Goal: Task Accomplishment & Management: Manage account settings

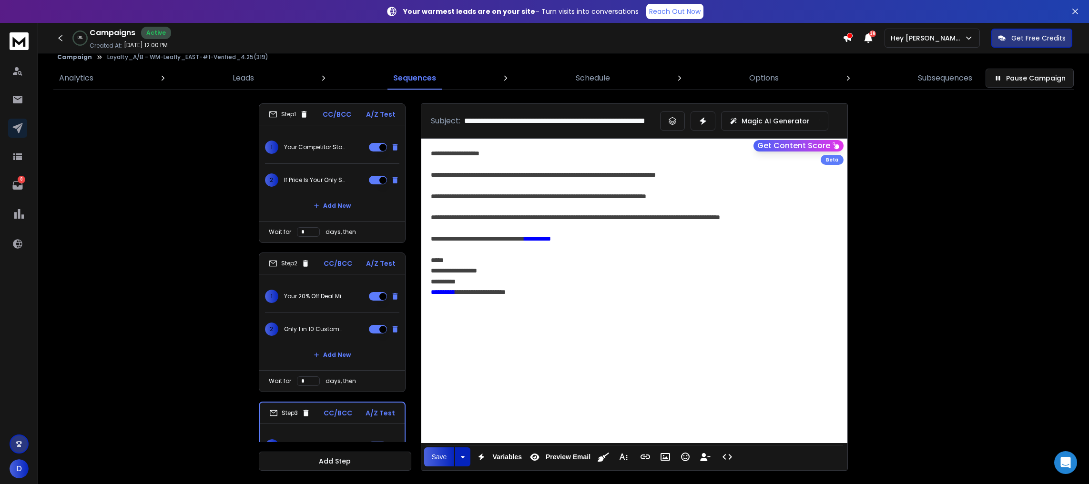
scroll to position [228, 0]
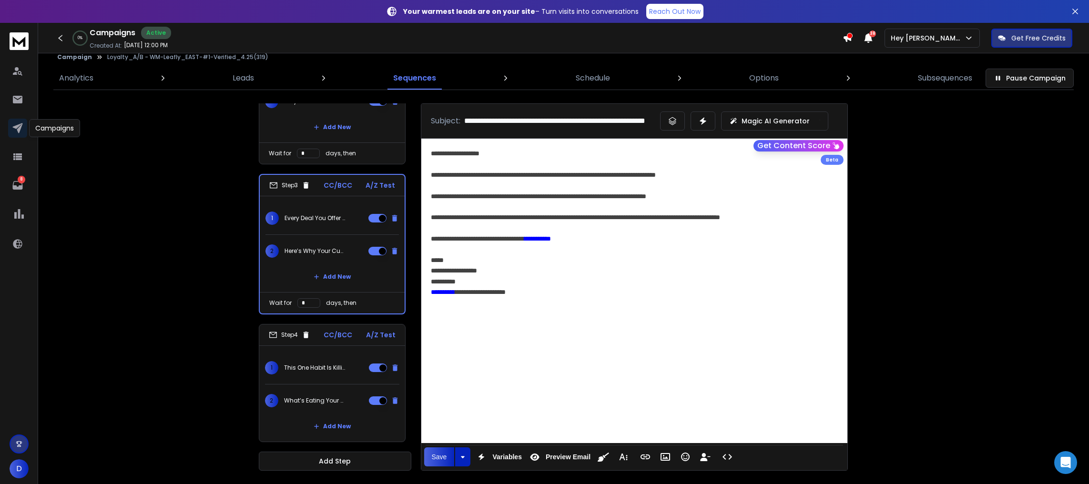
click at [23, 128] on link at bounding box center [17, 128] width 19 height 19
click at [18, 130] on icon at bounding box center [17, 128] width 10 height 10
click at [18, 127] on icon at bounding box center [17, 128] width 10 height 10
click at [17, 101] on icon at bounding box center [18, 100] width 10 height 8
click at [16, 131] on icon at bounding box center [17, 127] width 11 height 11
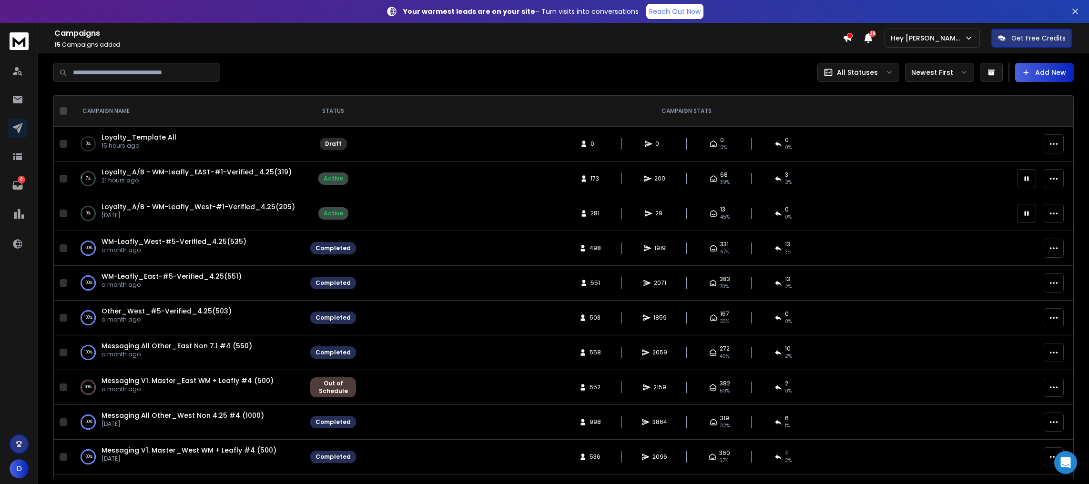
click at [214, 172] on span "Loyalty_A/B - WM-Leafly_EAST-#1-Verified_4.25(319)" at bounding box center [196, 172] width 190 height 10
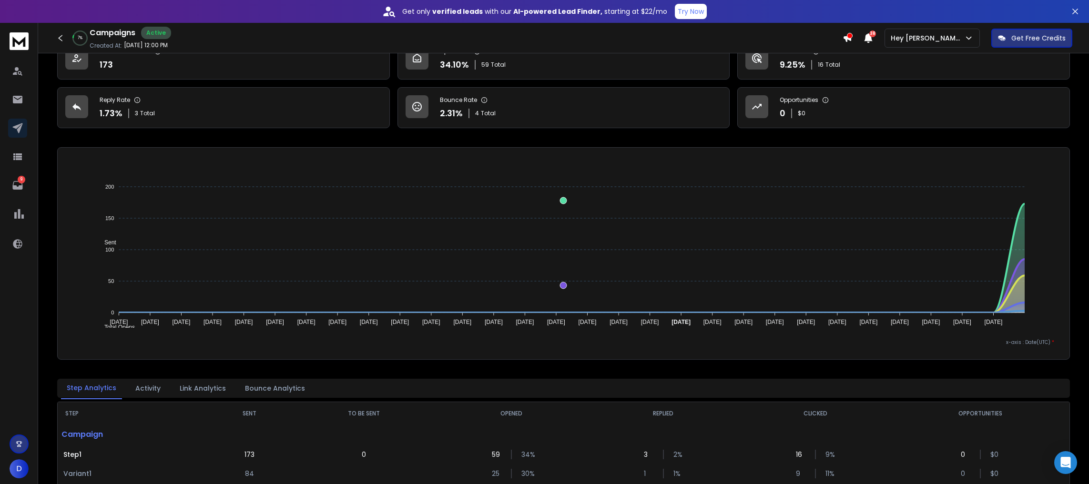
scroll to position [153, 0]
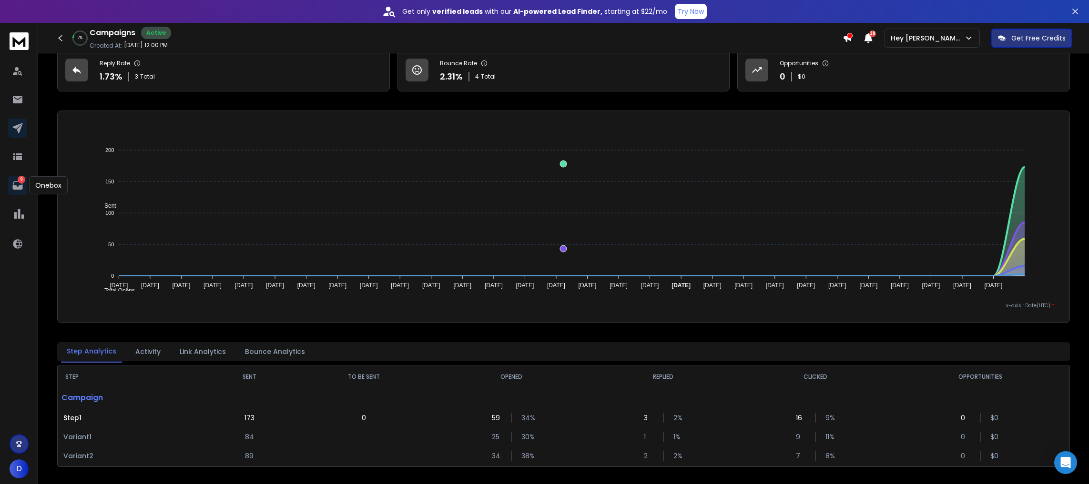
click at [20, 192] on link "9" at bounding box center [17, 185] width 19 height 19
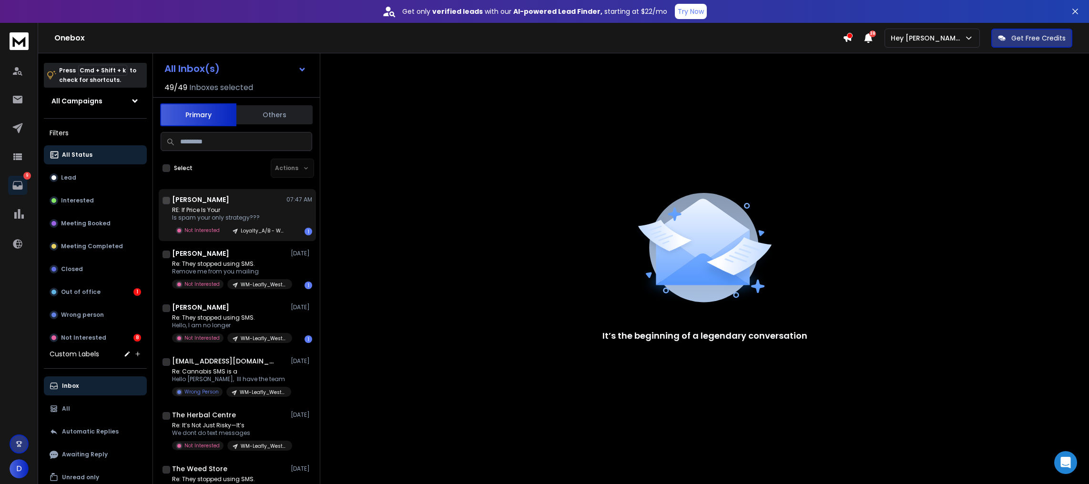
click at [225, 215] on p "Is spam your only strategy???" at bounding box center [229, 218] width 114 height 8
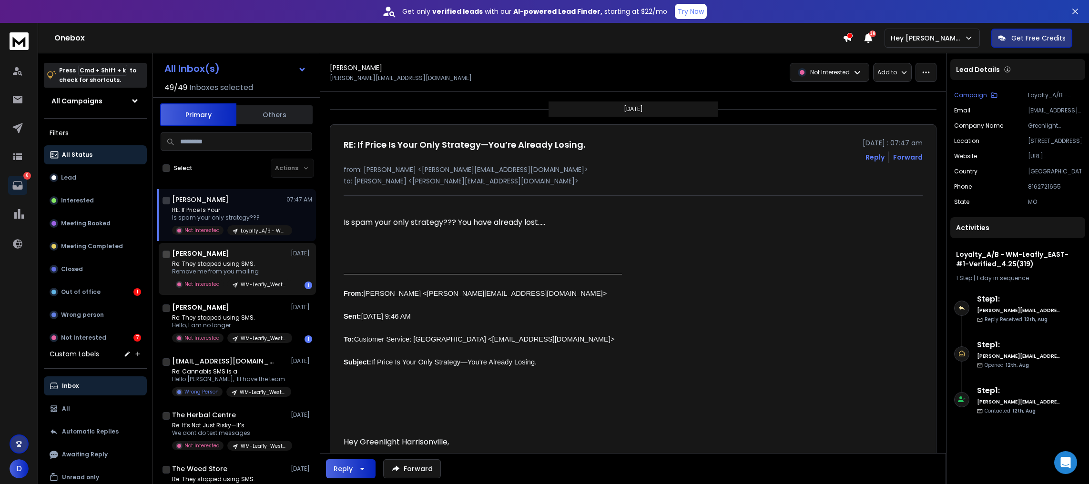
click at [242, 265] on p "Re: They stopped using SMS." at bounding box center [229, 264] width 114 height 8
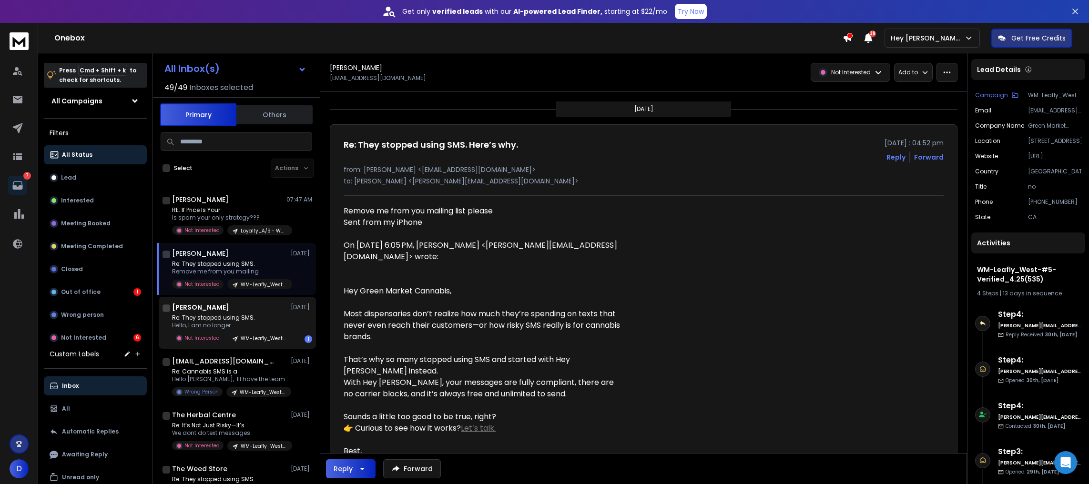
click at [249, 309] on div "Zakkary Smith 30 Jul" at bounding box center [242, 308] width 140 height 10
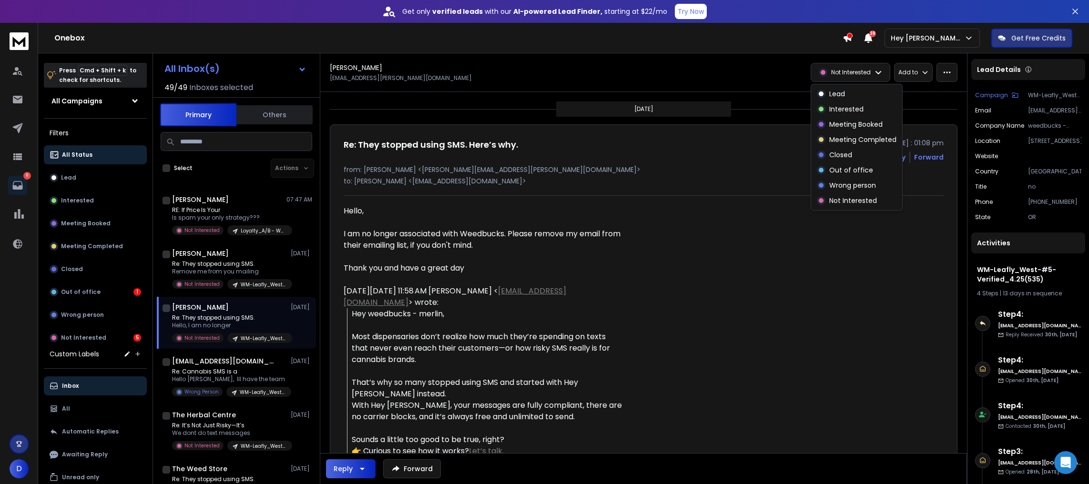
click at [879, 75] on icon at bounding box center [878, 73] width 8 height 8
click at [921, 67] on div "Add to" at bounding box center [913, 72] width 38 height 18
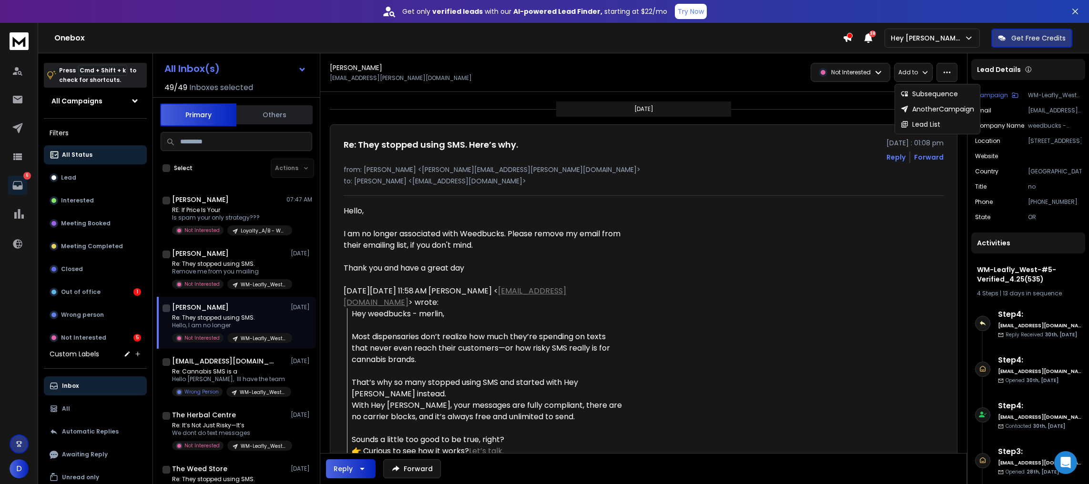
click at [939, 71] on button "button" at bounding box center [946, 72] width 21 height 19
click at [934, 136] on div "Block email" at bounding box center [912, 140] width 50 height 10
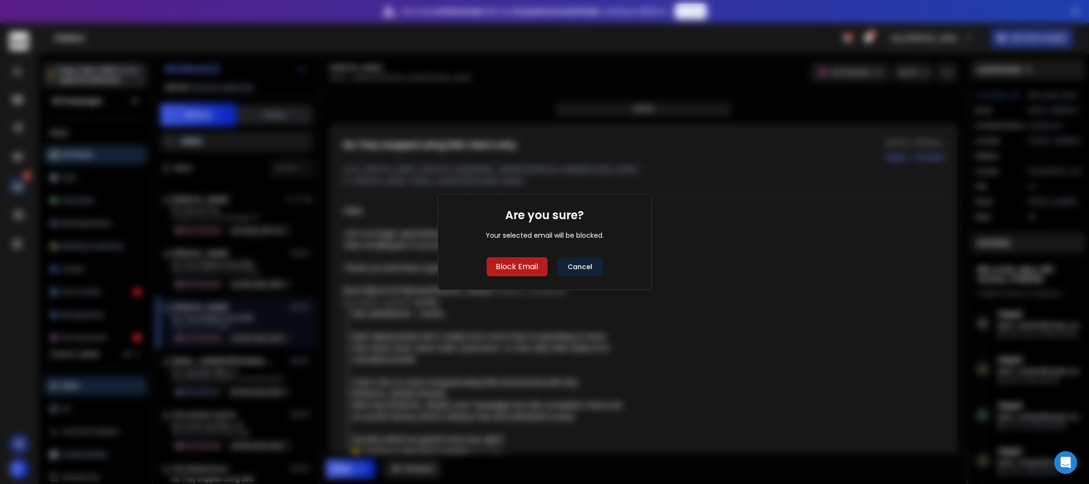
click at [518, 271] on button "Block Email" at bounding box center [516, 266] width 61 height 19
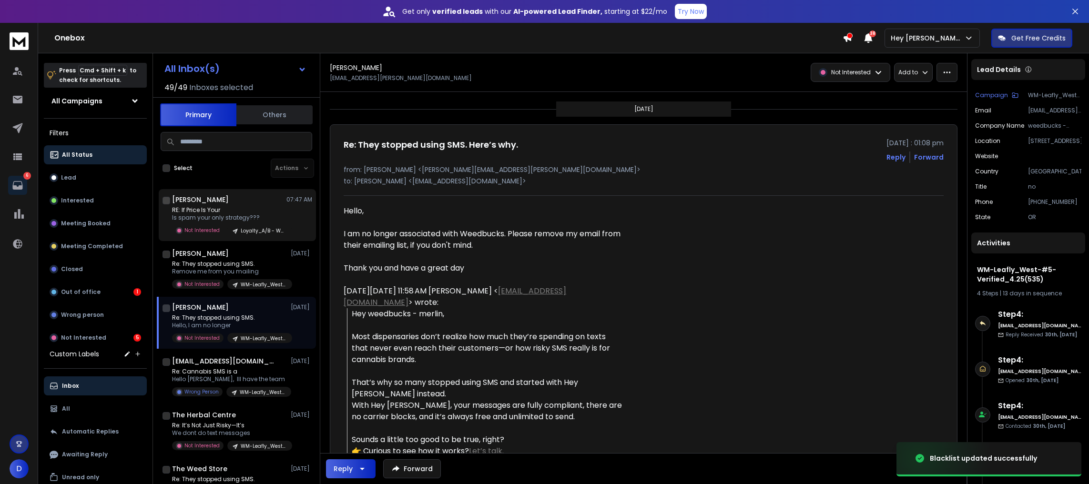
click at [265, 221] on p "Is spam your only strategy???" at bounding box center [229, 218] width 114 height 8
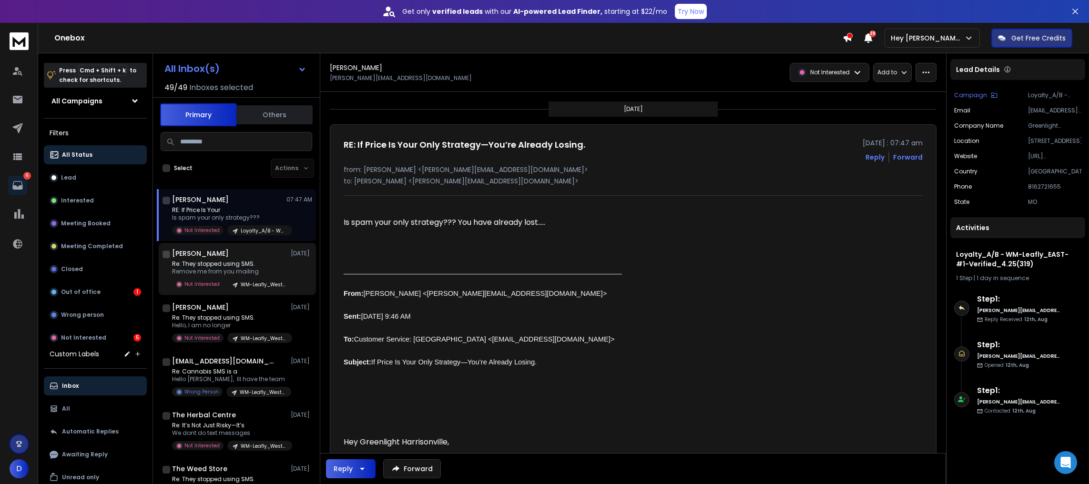
click at [243, 263] on p "Re: They stopped using SMS." at bounding box center [229, 264] width 114 height 8
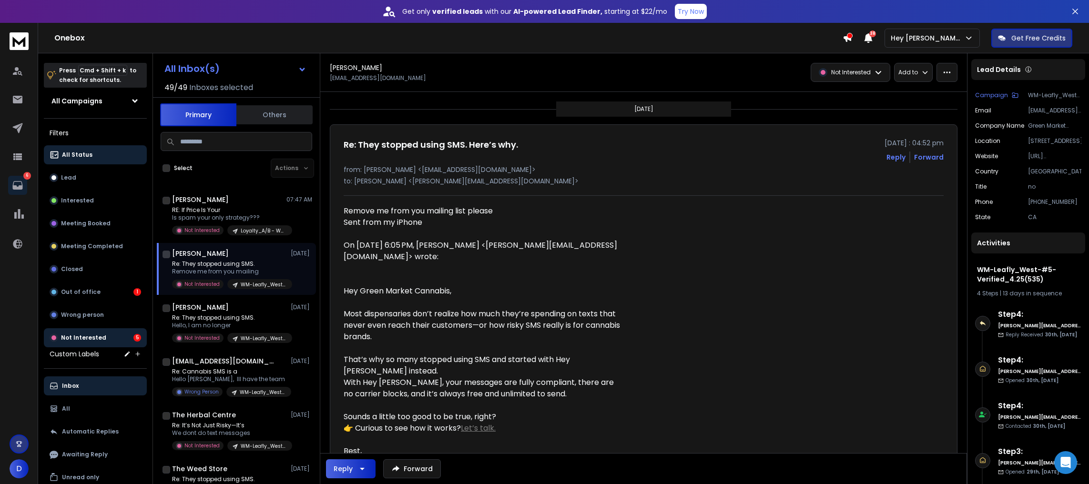
click at [91, 335] on p "Not Interested" at bounding box center [83, 338] width 45 height 8
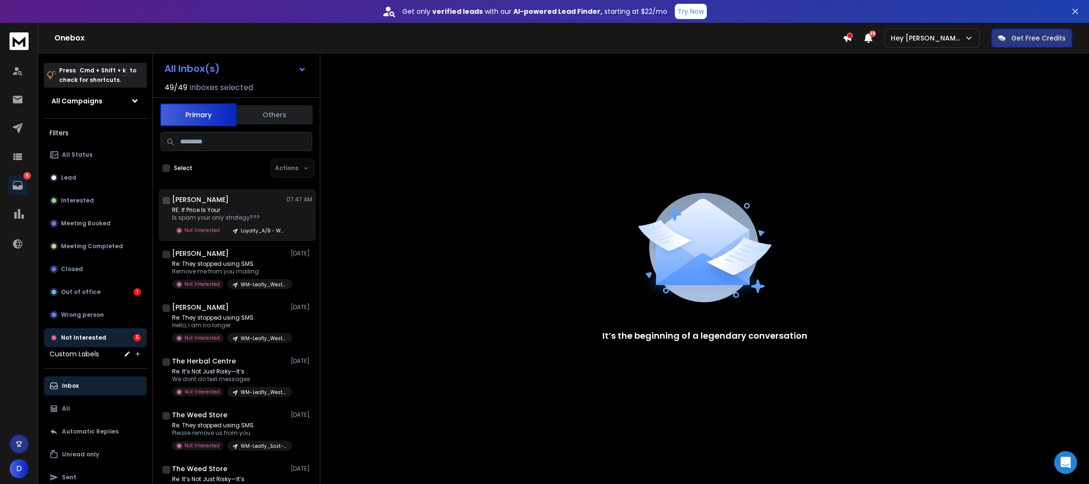
click at [217, 223] on div "RE: If Price Is Your Is spam your only strategy??? Not Interested Loyalty_A/B -…" at bounding box center [232, 220] width 120 height 29
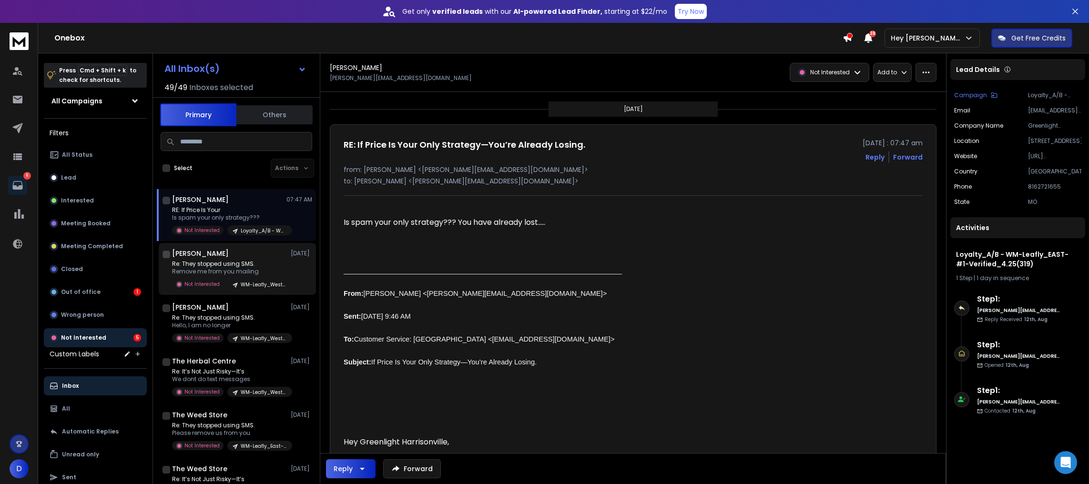
click at [211, 253] on h1 "Marcus Brancatella" at bounding box center [200, 254] width 57 height 10
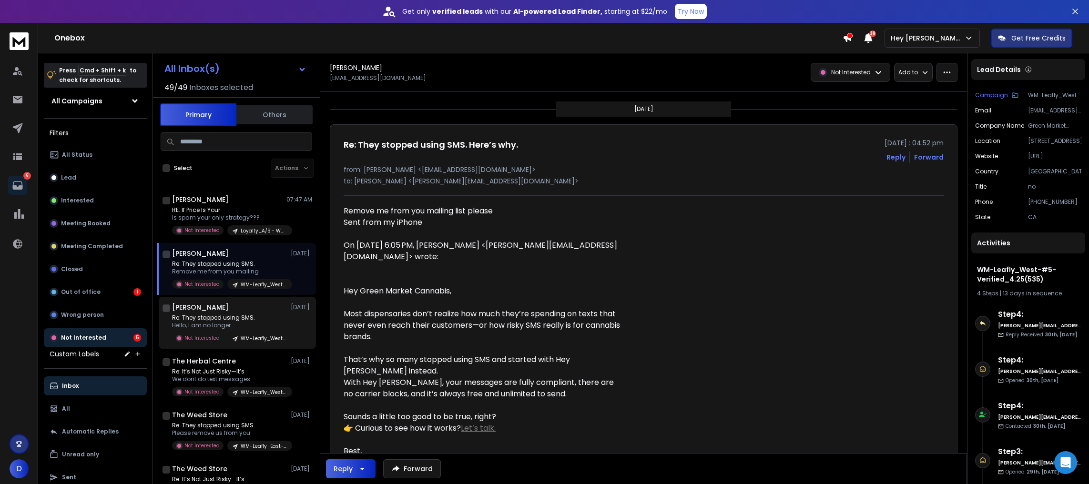
click at [207, 316] on p "Re: They stopped using SMS." at bounding box center [229, 318] width 114 height 8
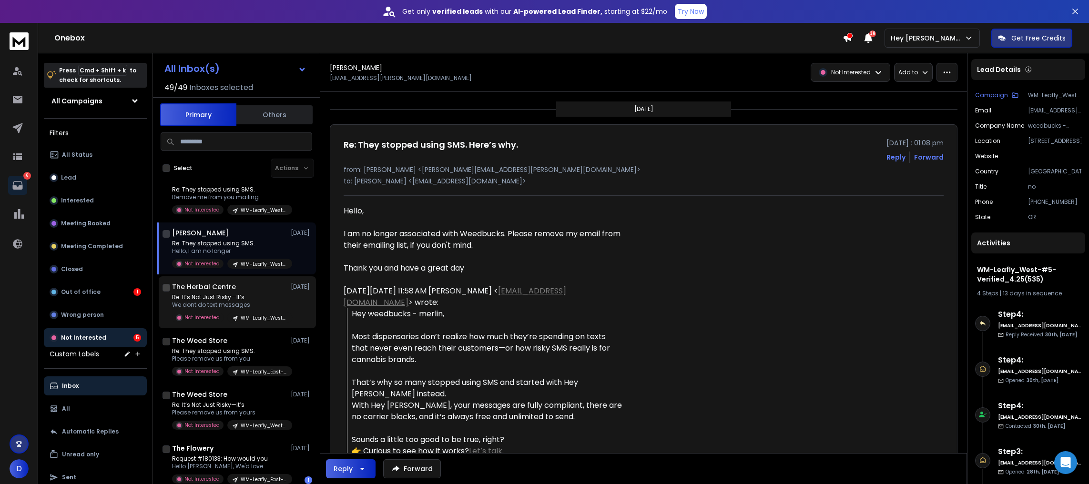
scroll to position [76, 0]
click at [205, 288] on h1 "The Herbal Centre" at bounding box center [204, 286] width 64 height 10
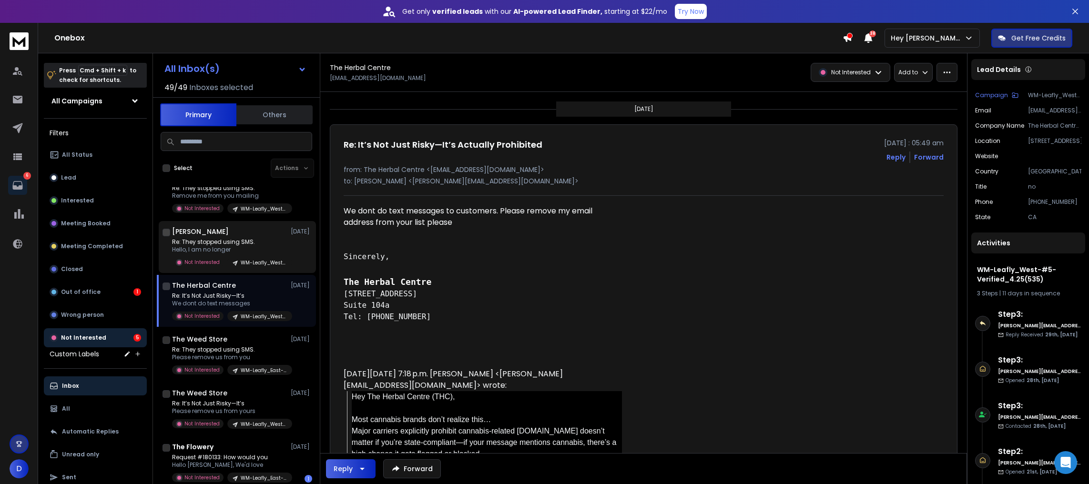
scroll to position [0, 0]
